Goal: Task Accomplishment & Management: Manage account settings

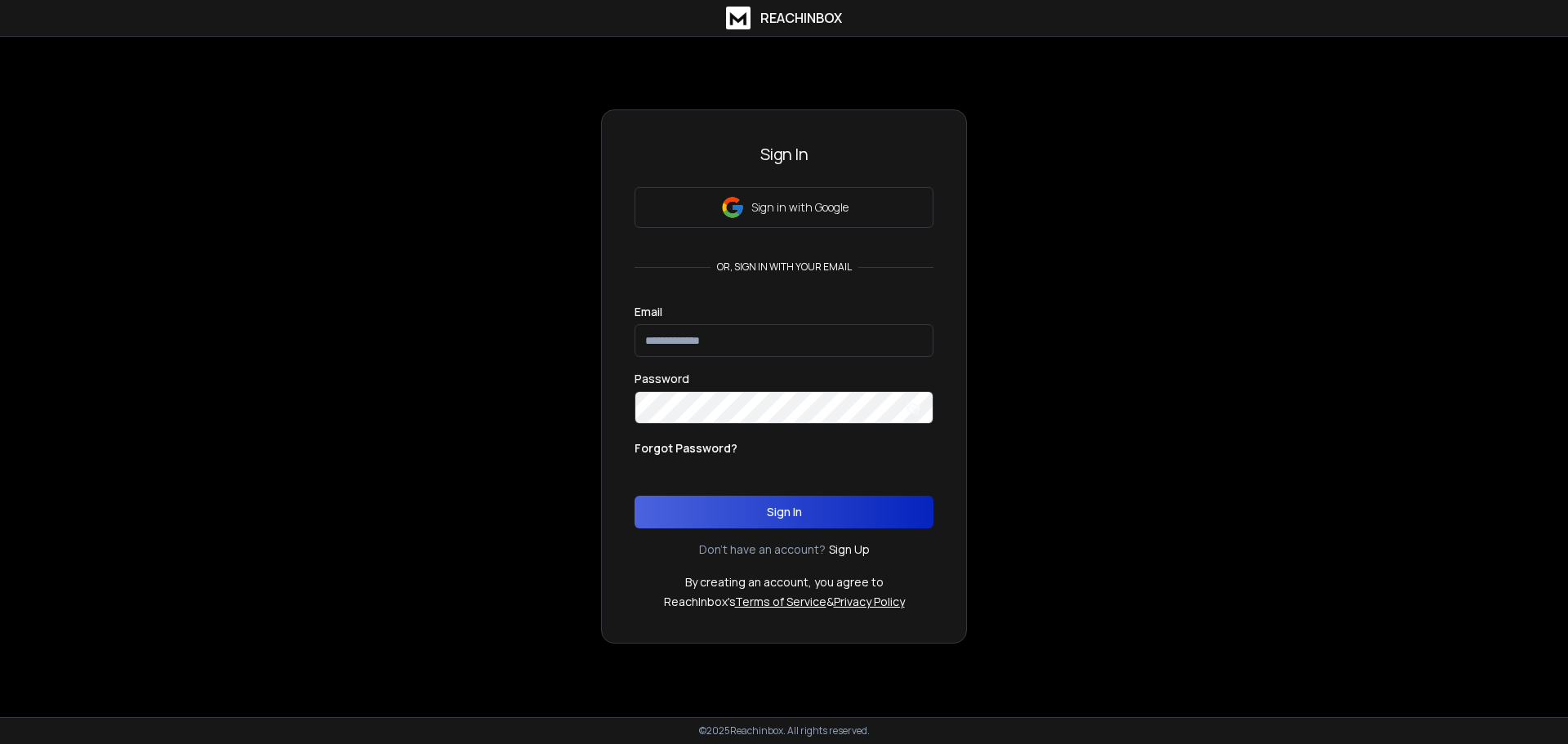
drag, startPoint x: 0, startPoint y: 0, endPoint x: 767, endPoint y: 340, distance: 839.0
click at [767, 340] on input "email" at bounding box center [784, 340] width 299 height 32
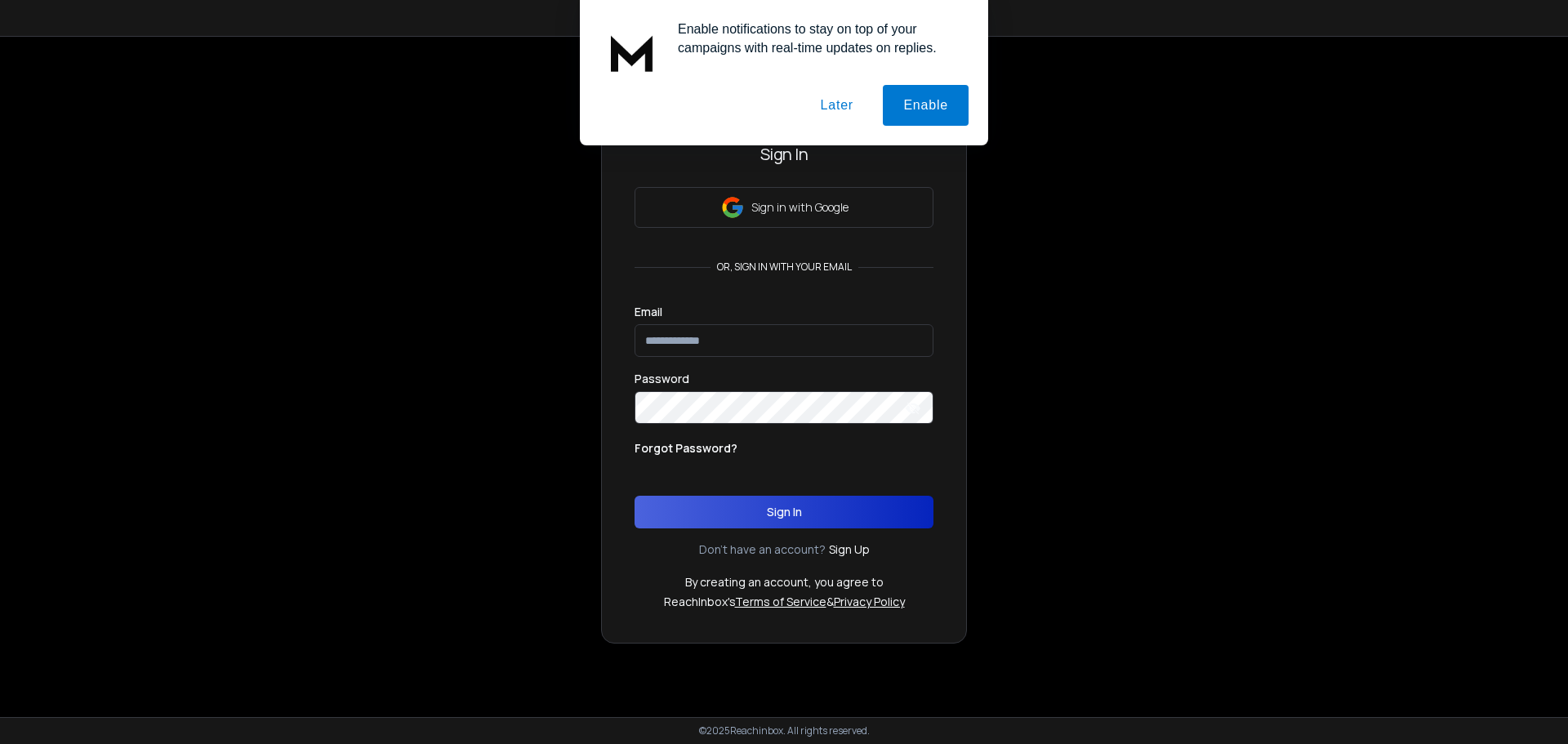
click at [813, 336] on input "email" at bounding box center [784, 340] width 299 height 32
type input "**********"
click at [915, 415] on icon at bounding box center [913, 409] width 15 height 15
click at [812, 512] on button "Sign In" at bounding box center [784, 512] width 299 height 32
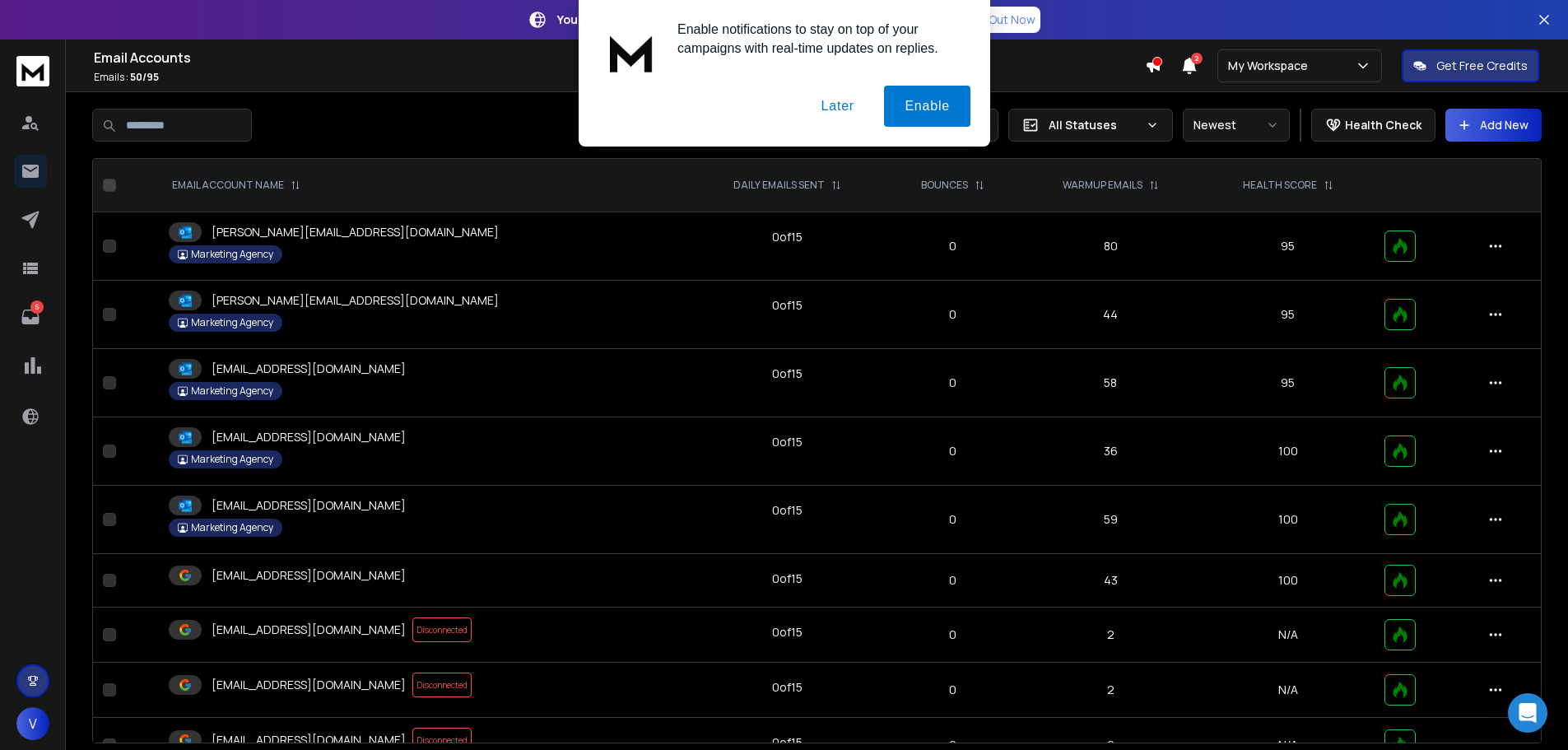
click at [878, 88] on div at bounding box center [784, 105] width 372 height 41
click at [838, 100] on button "Later" at bounding box center [837, 105] width 74 height 41
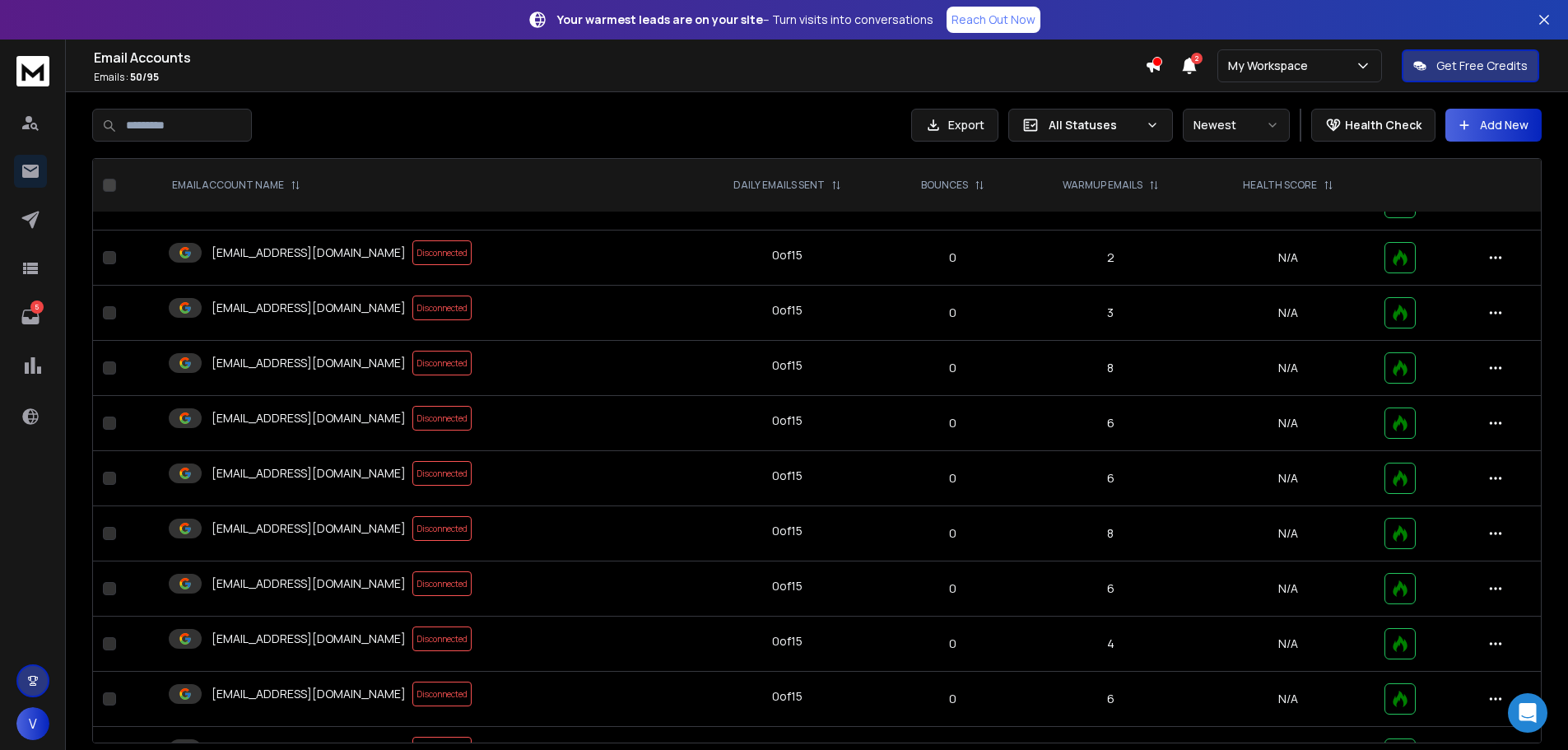
scroll to position [2330, 0]
